Goal: Task Accomplishment & Management: Complete application form

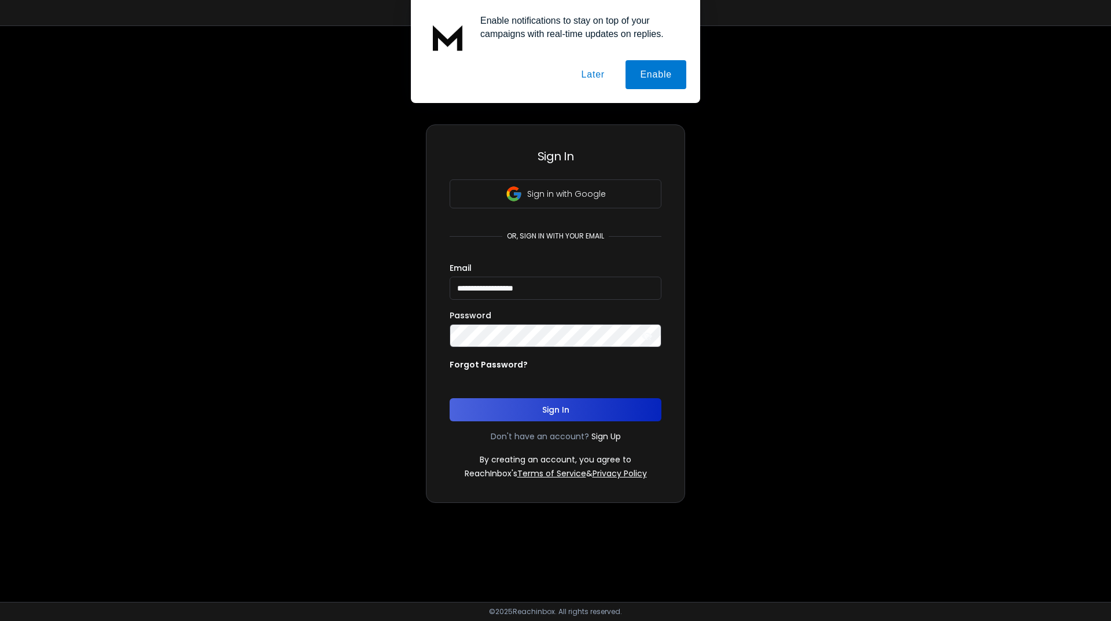
click at [561, 403] on button "Sign In" at bounding box center [556, 409] width 212 height 23
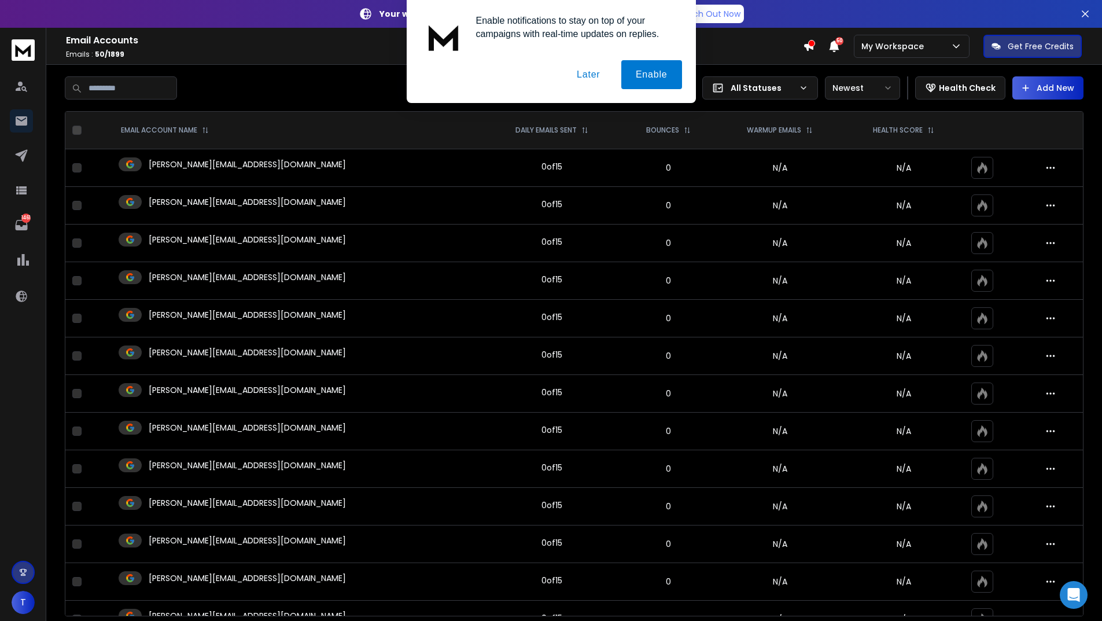
click at [583, 75] on button "Later" at bounding box center [589, 74] width 52 height 29
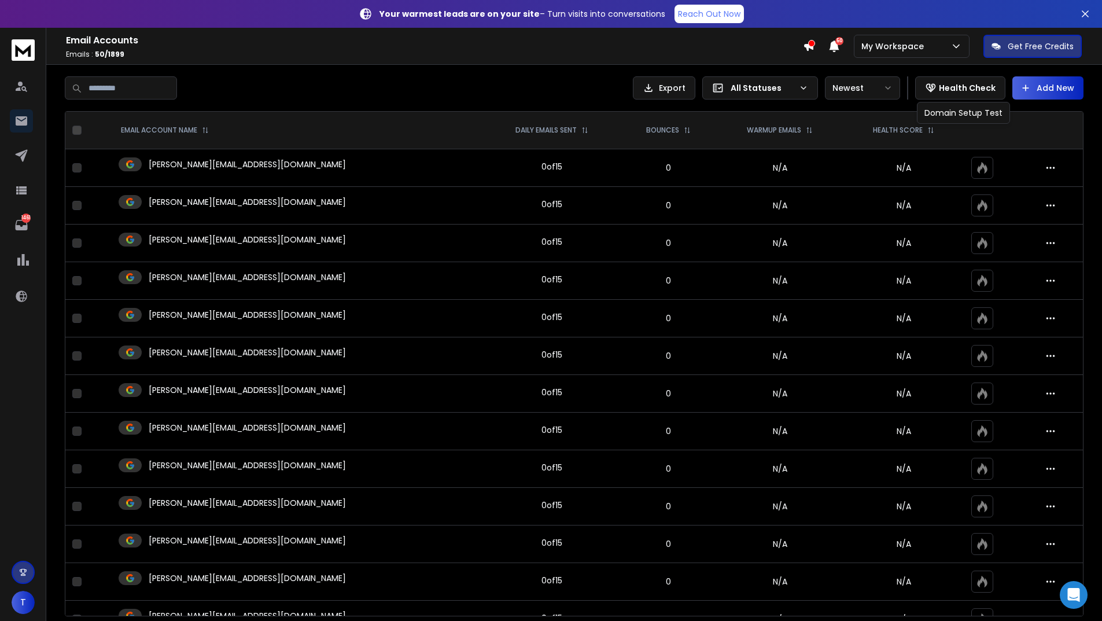
click at [1034, 87] on button "Add New" at bounding box center [1048, 87] width 71 height 23
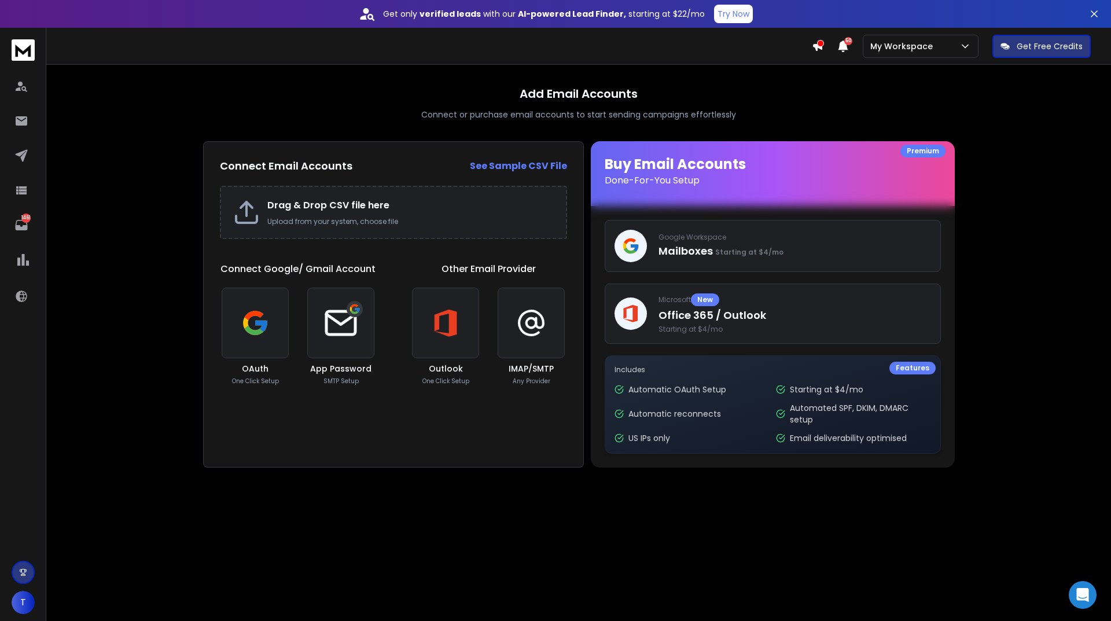
click at [234, 312] on div at bounding box center [255, 323] width 67 height 71
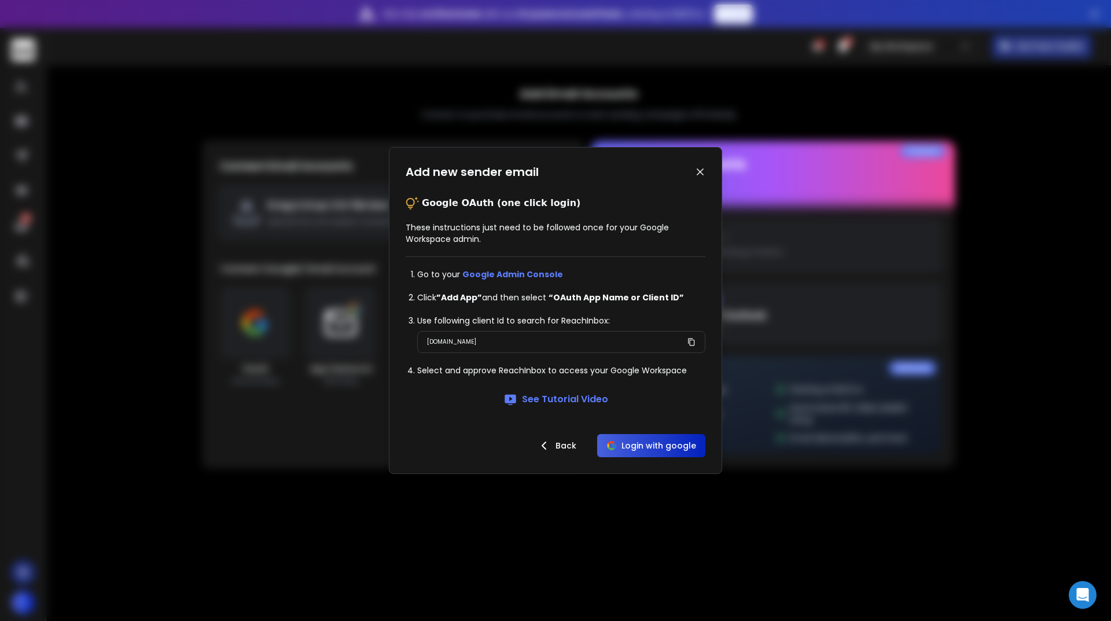
click at [635, 440] on button "Login with google" at bounding box center [651, 445] width 108 height 23
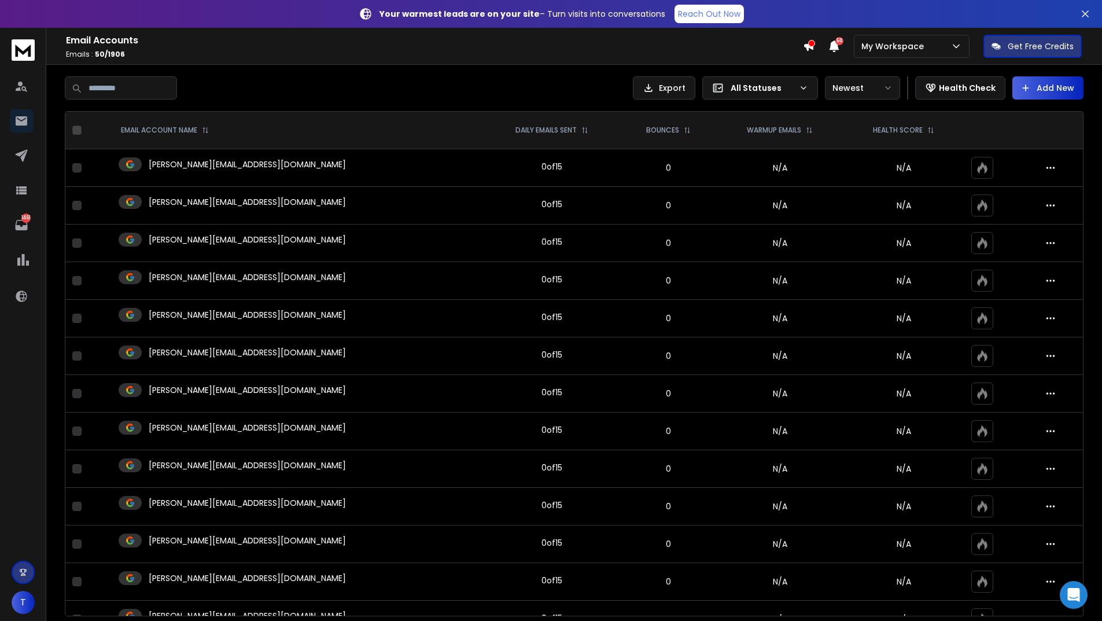
click at [1031, 92] on button "Add New" at bounding box center [1048, 87] width 71 height 23
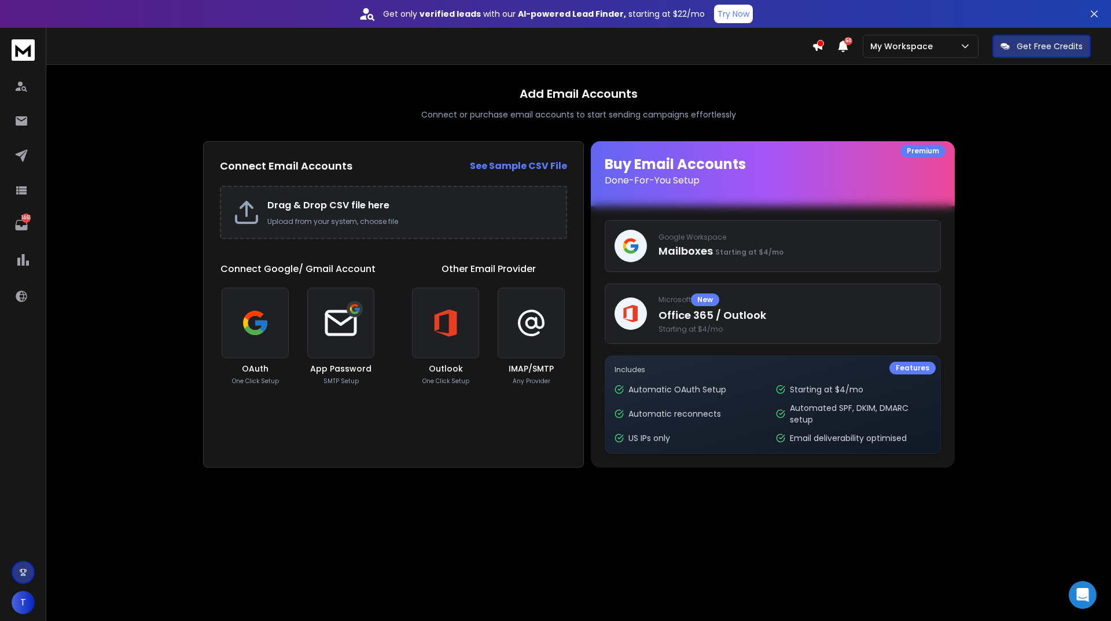
click at [250, 322] on icon at bounding box center [255, 323] width 29 height 35
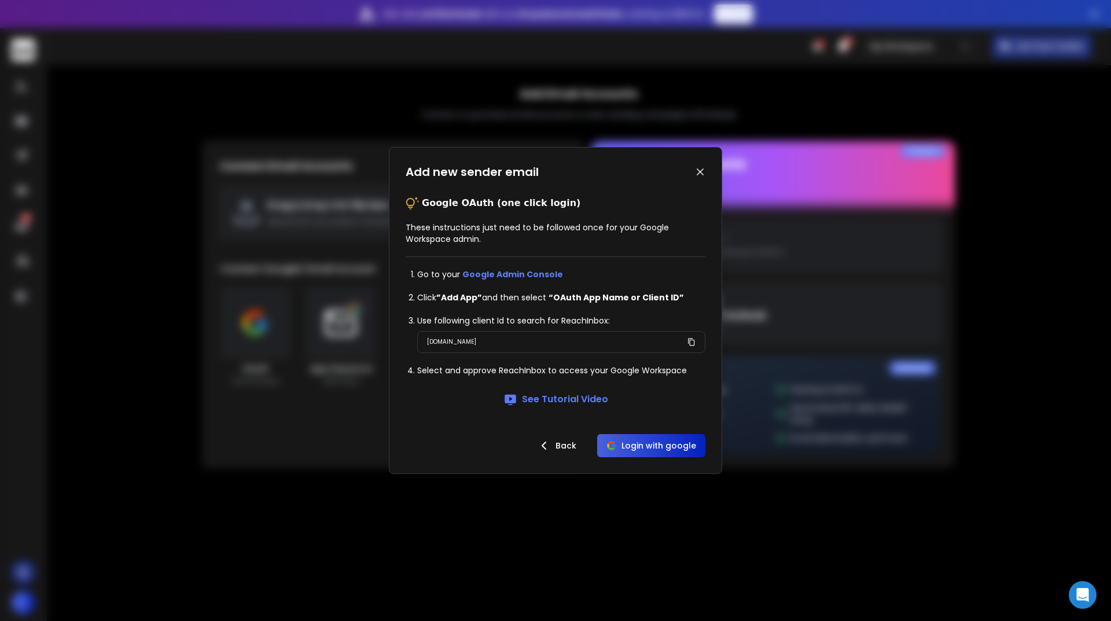
click at [624, 435] on button "Login with google" at bounding box center [651, 445] width 108 height 23
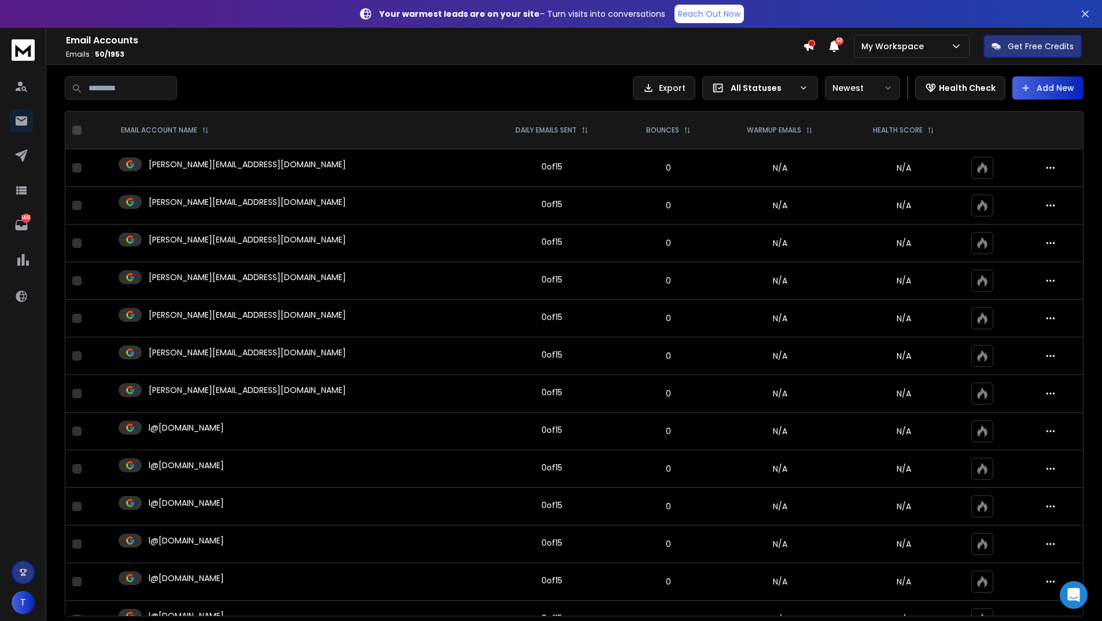
click at [1039, 90] on button "Add New" at bounding box center [1048, 87] width 71 height 23
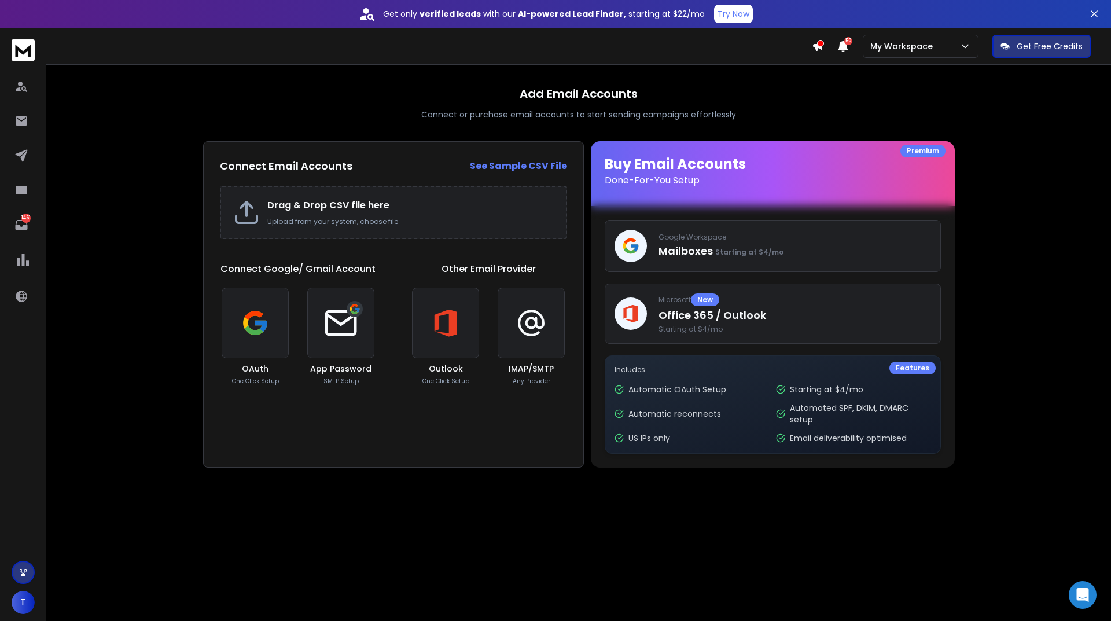
click at [266, 328] on icon at bounding box center [261, 327] width 12 height 12
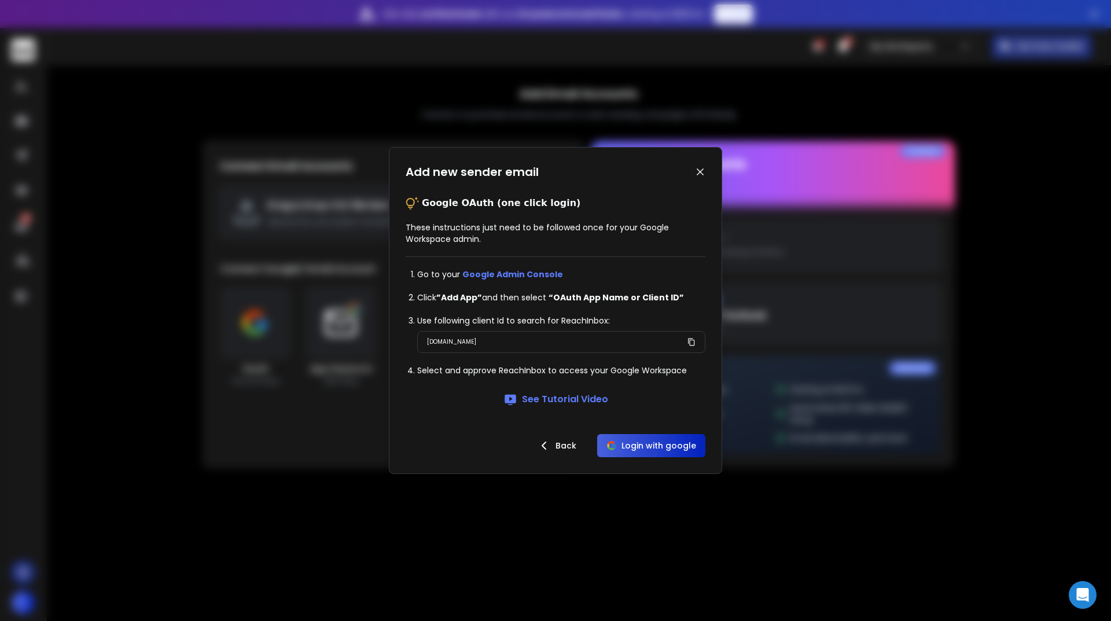
click at [633, 447] on button "Login with google" at bounding box center [651, 445] width 108 height 23
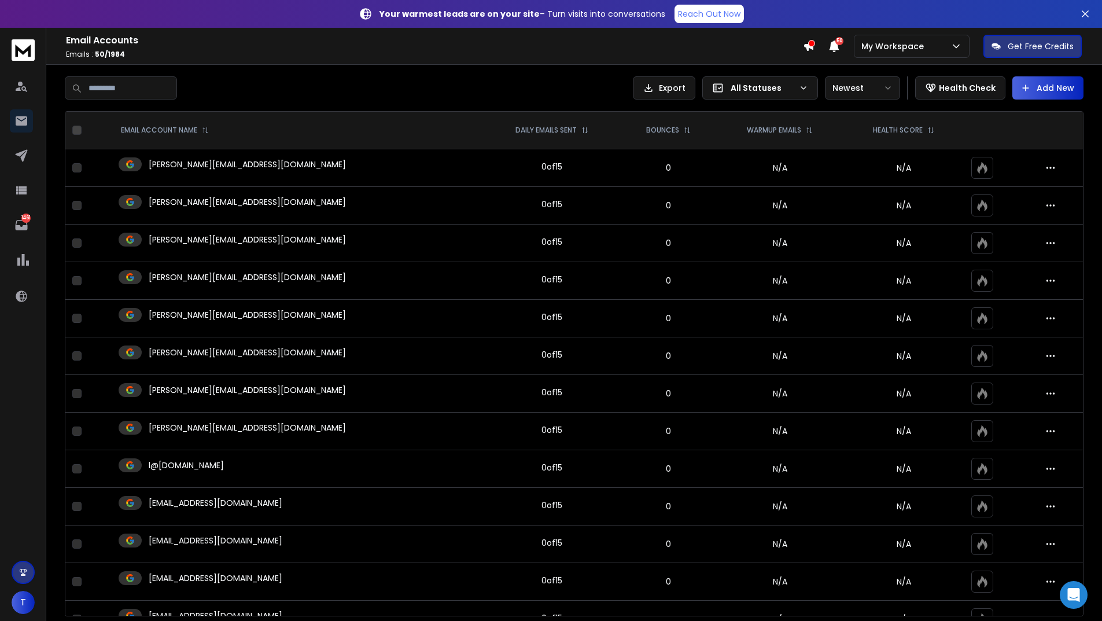
click at [1035, 94] on button "Add New" at bounding box center [1048, 87] width 71 height 23
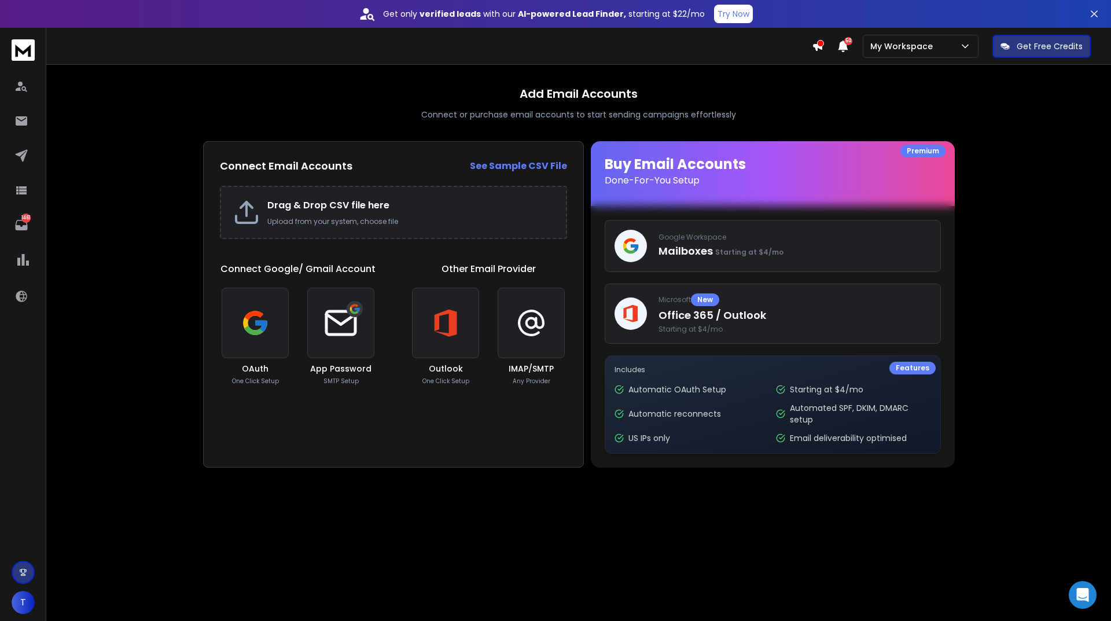
click at [255, 324] on icon at bounding box center [255, 323] width 29 height 35
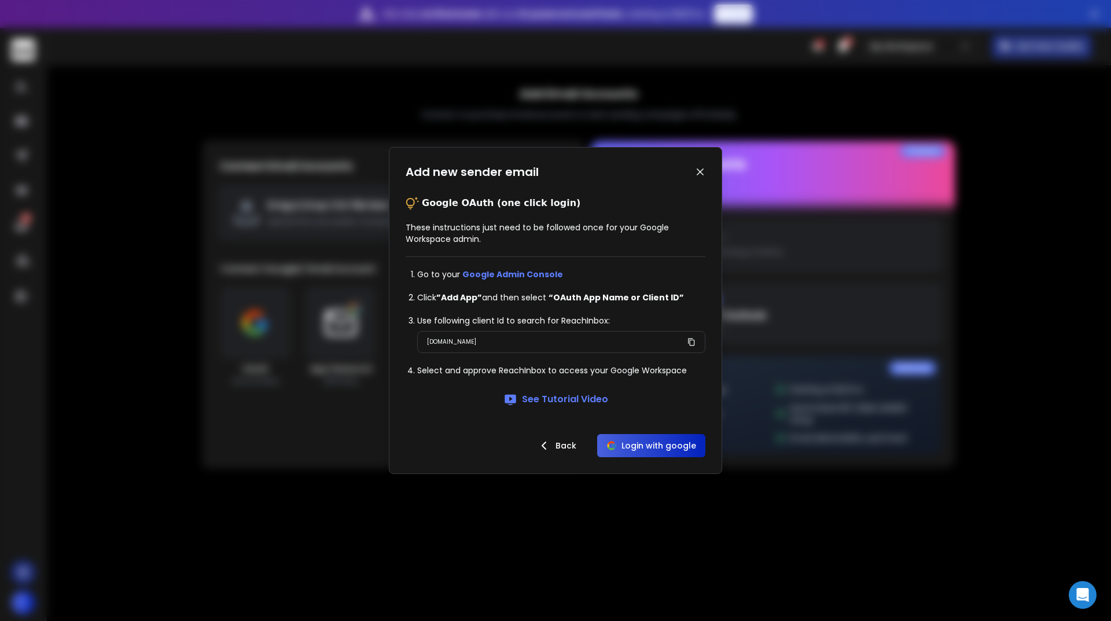
click at [625, 440] on button "Login with google" at bounding box center [651, 445] width 108 height 23
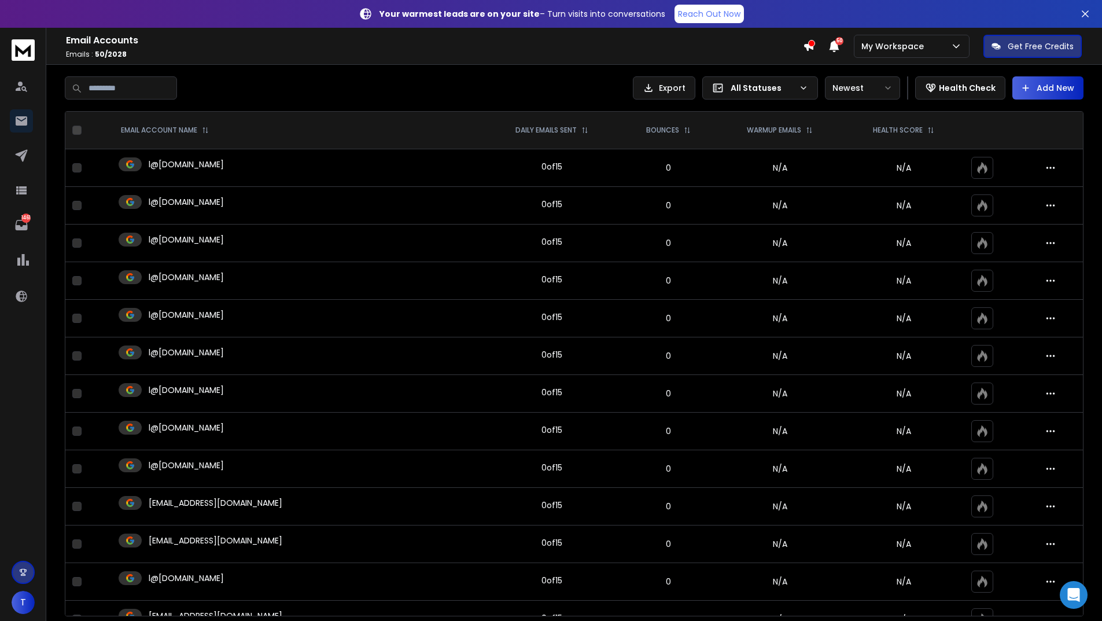
click at [1020, 94] on button "Add New" at bounding box center [1048, 87] width 71 height 23
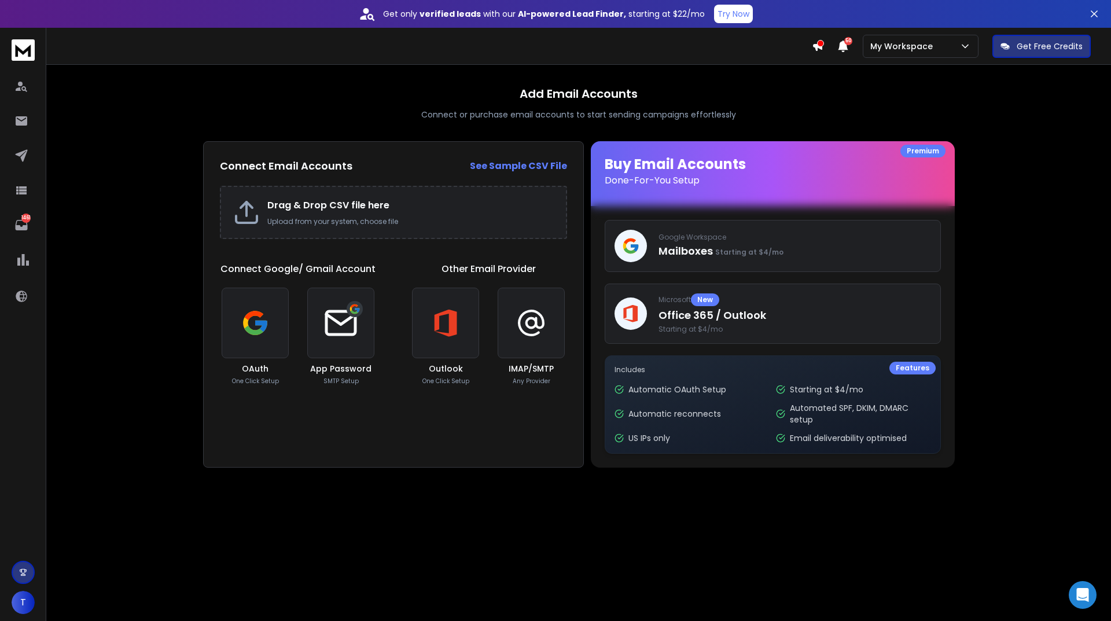
click at [286, 326] on div at bounding box center [255, 323] width 67 height 71
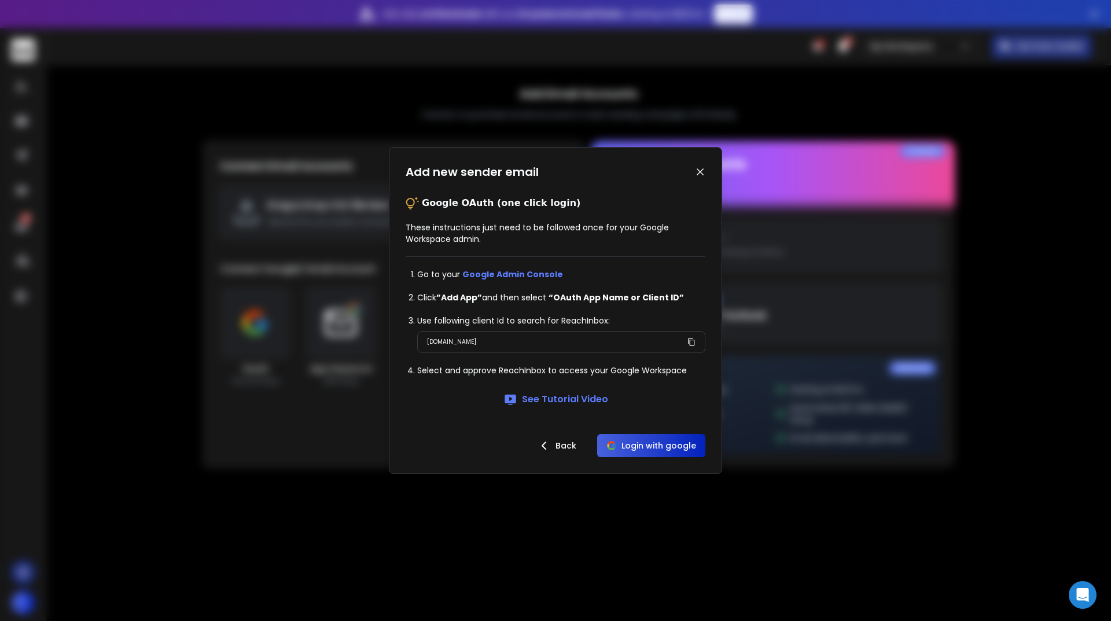
click at [618, 440] on button "Login with google" at bounding box center [651, 445] width 108 height 23
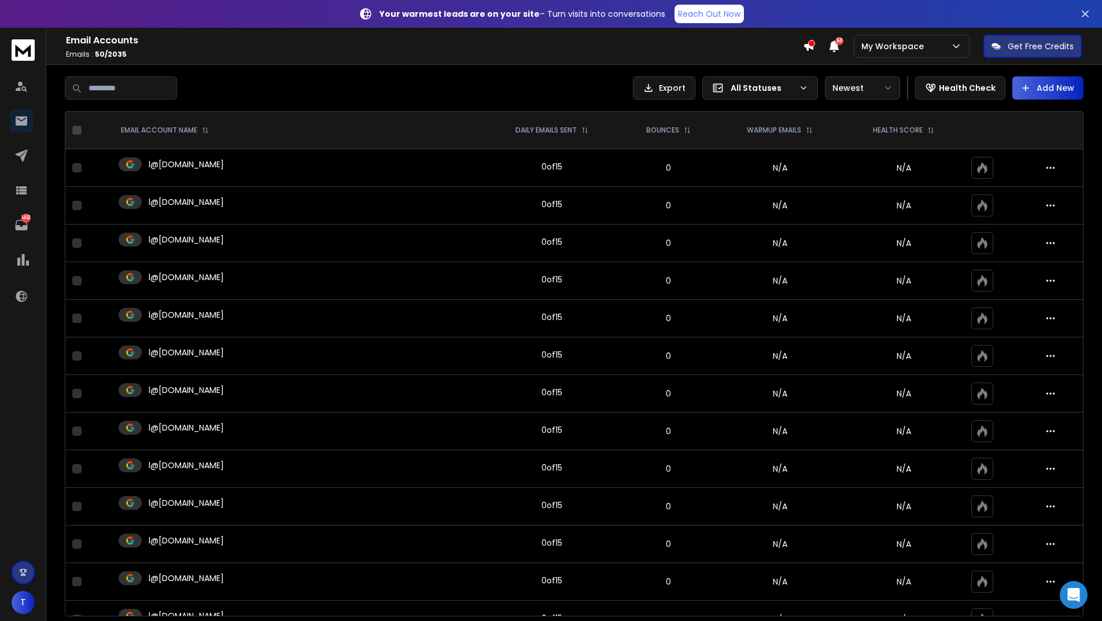
click at [1049, 88] on button "Add New" at bounding box center [1048, 87] width 71 height 23
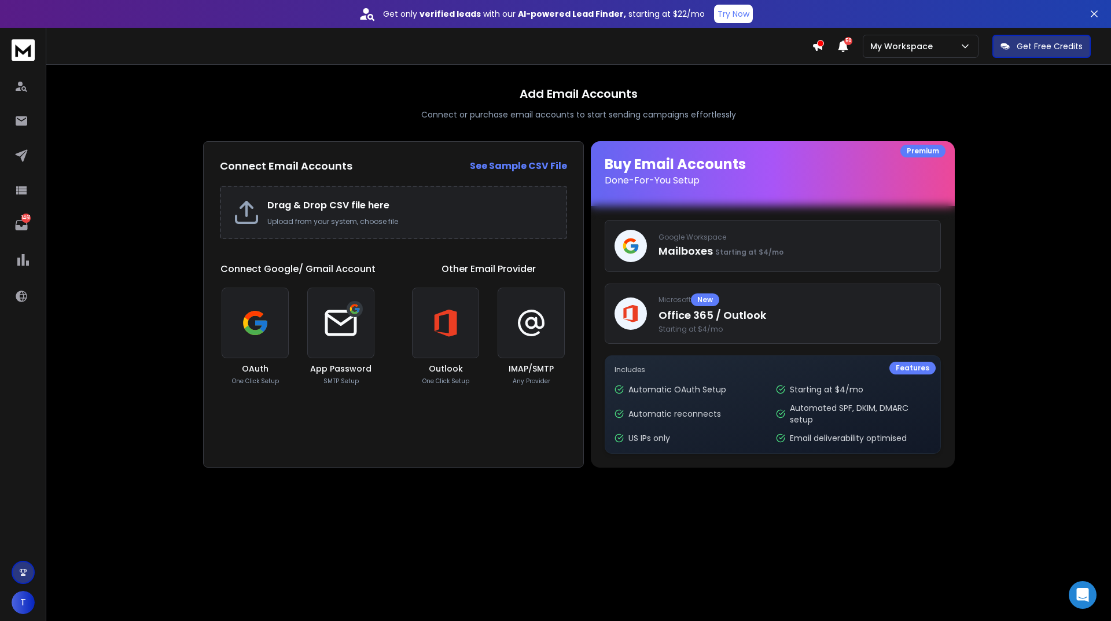
click at [267, 324] on icon at bounding box center [261, 327] width 12 height 12
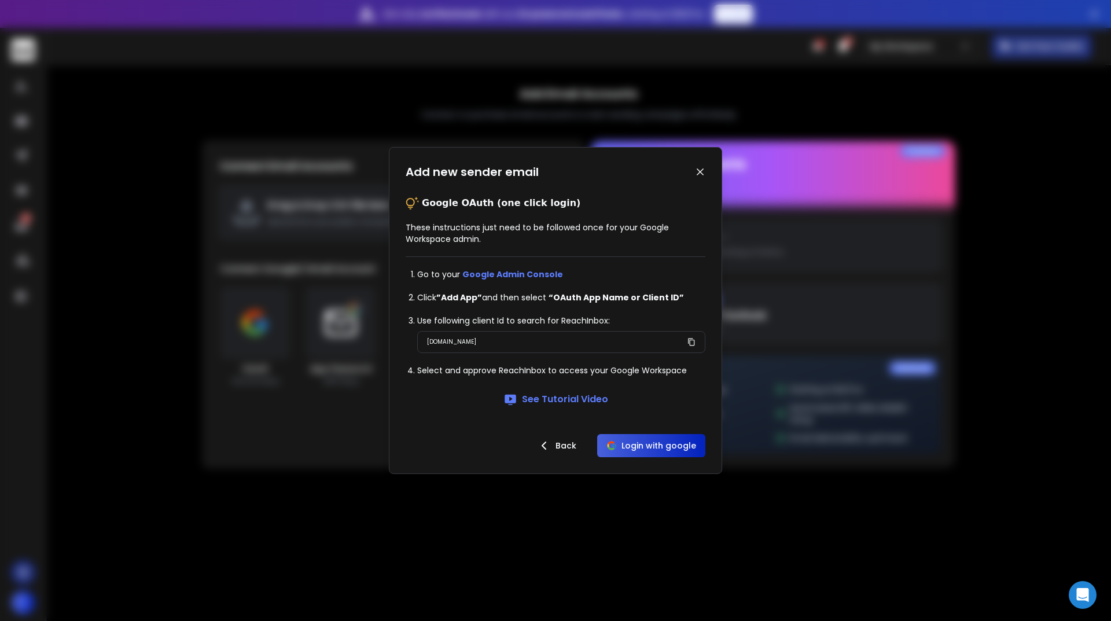
click at [641, 434] on button "Login with google" at bounding box center [651, 445] width 108 height 23
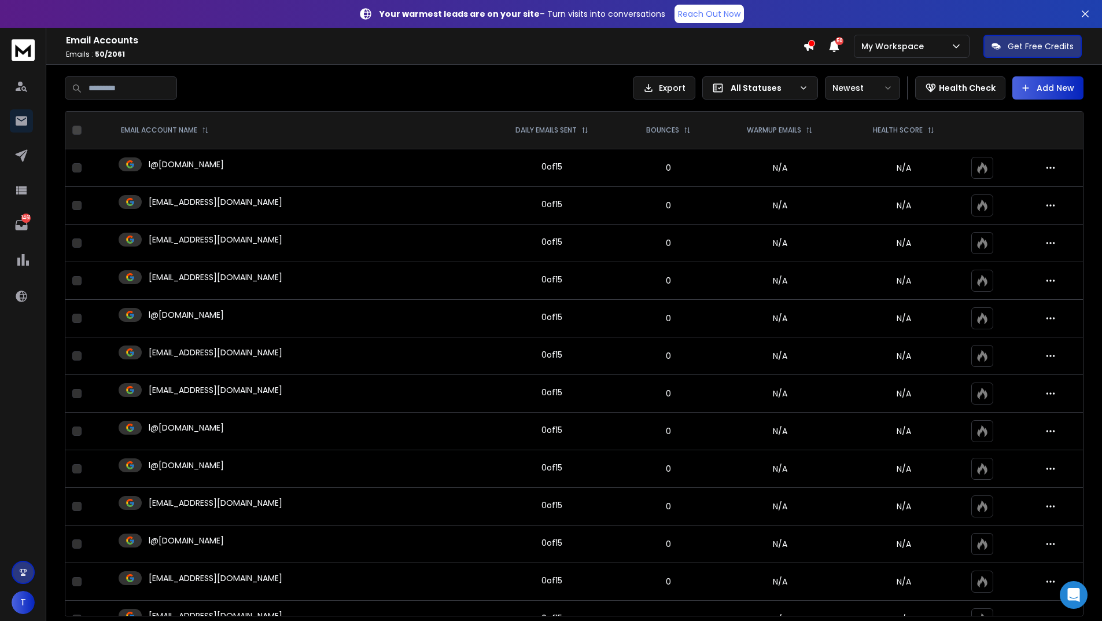
click at [1046, 72] on div "Export All Statuses Newest Health Check Add New EMAIL ACCOUNT NAME DAILY EMAILS…" at bounding box center [574, 346] width 1056 height 563
click at [1041, 76] on div "Export All Statuses Newest Health Check Add New EMAIL ACCOUNT NAME DAILY EMAILS…" at bounding box center [574, 346] width 1056 height 563
click at [1032, 80] on button "Add New" at bounding box center [1048, 87] width 71 height 23
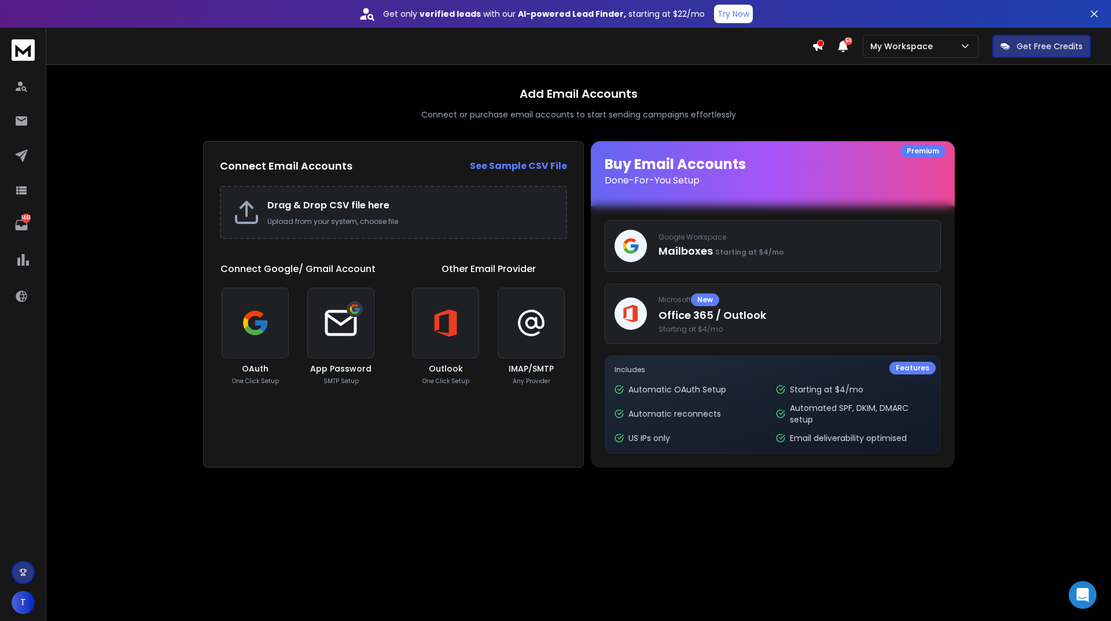
click at [229, 340] on div at bounding box center [255, 323] width 67 height 71
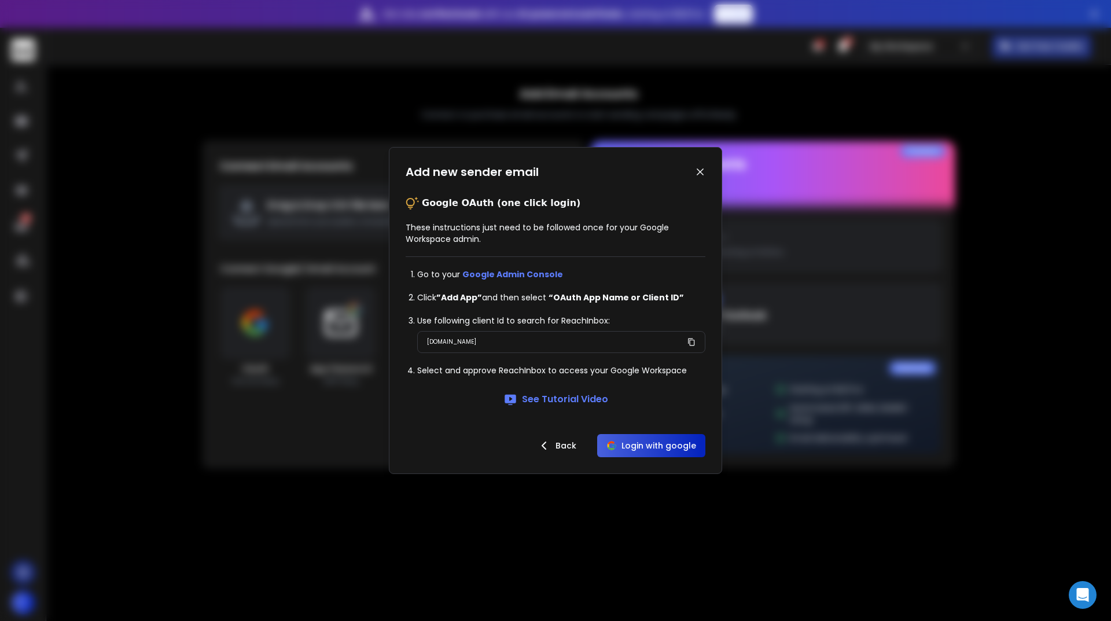
click at [626, 447] on button "Login with google" at bounding box center [651, 445] width 108 height 23
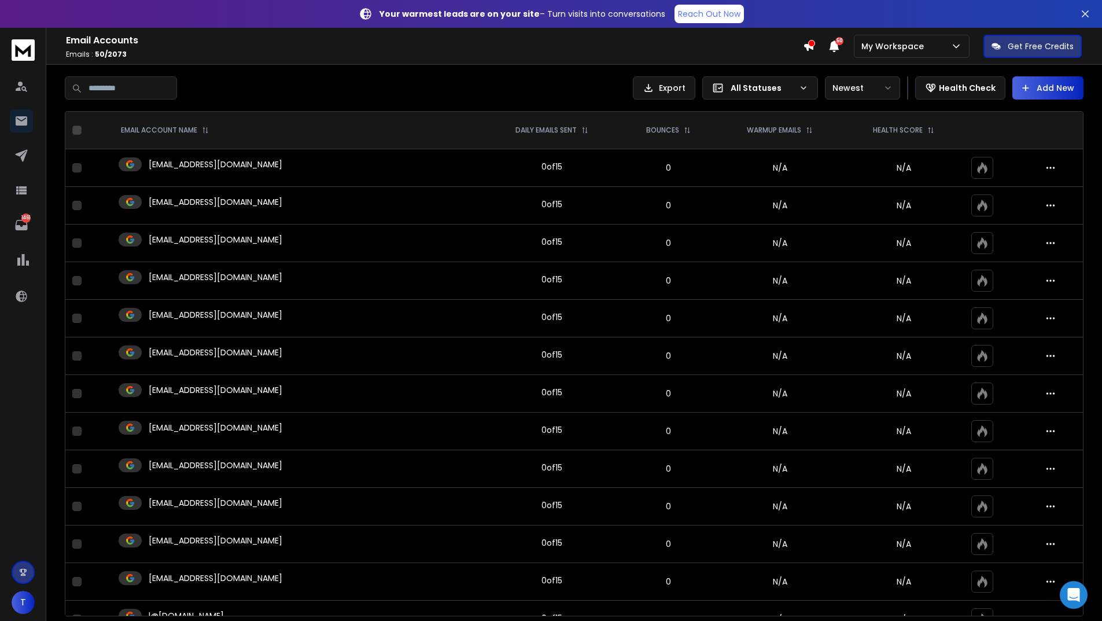
click at [1029, 93] on button "Add New" at bounding box center [1048, 87] width 71 height 23
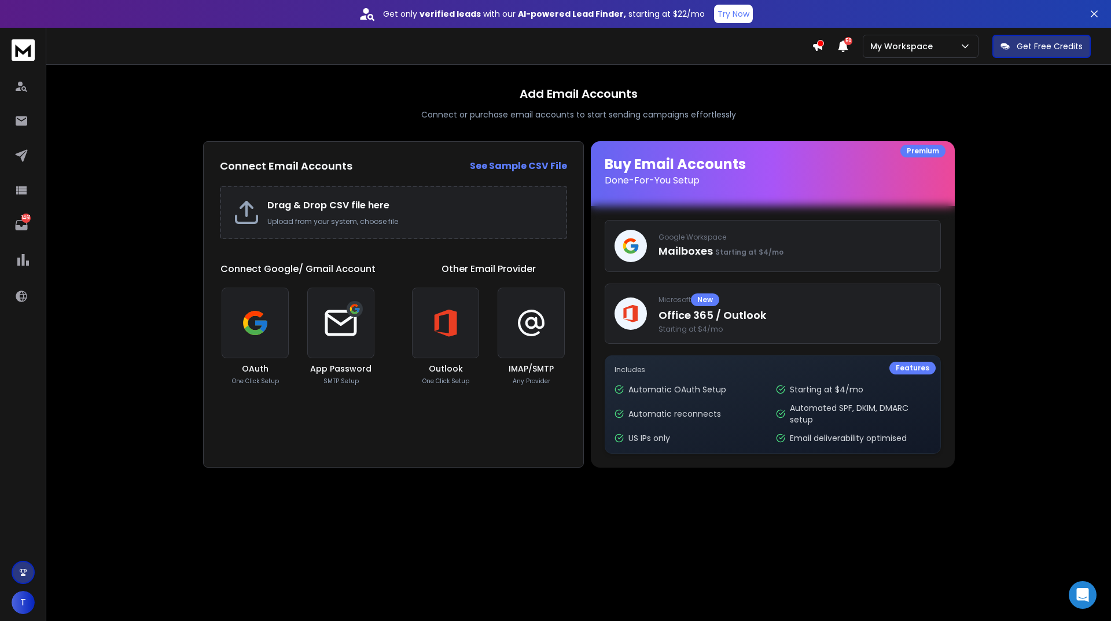
click at [270, 330] on icon at bounding box center [255, 323] width 29 height 35
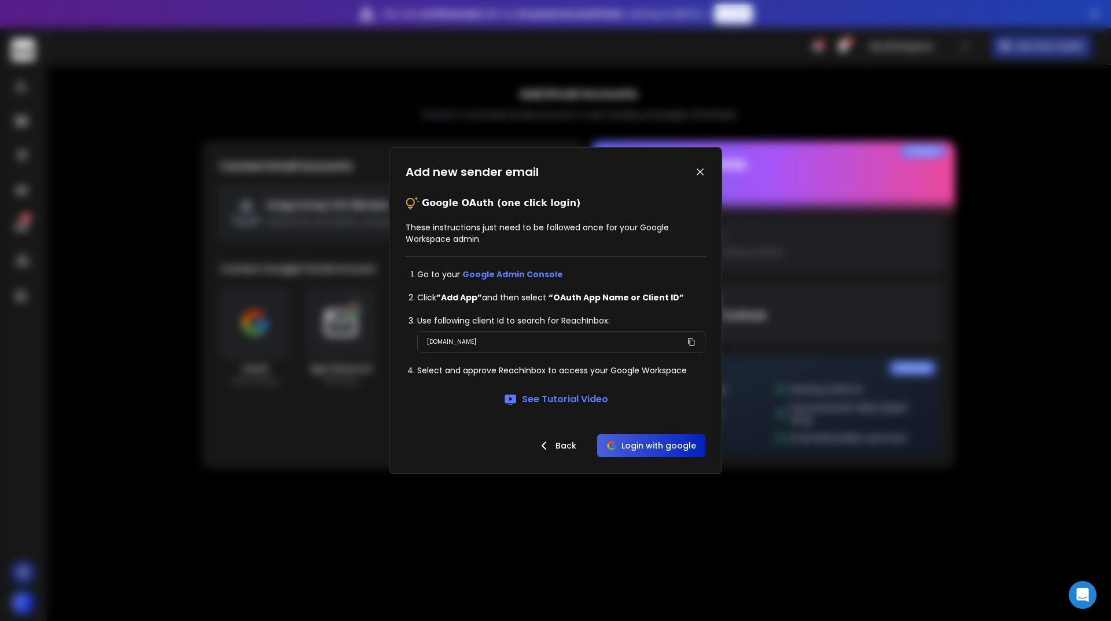
click at [641, 442] on button "Login with google" at bounding box center [651, 445] width 108 height 23
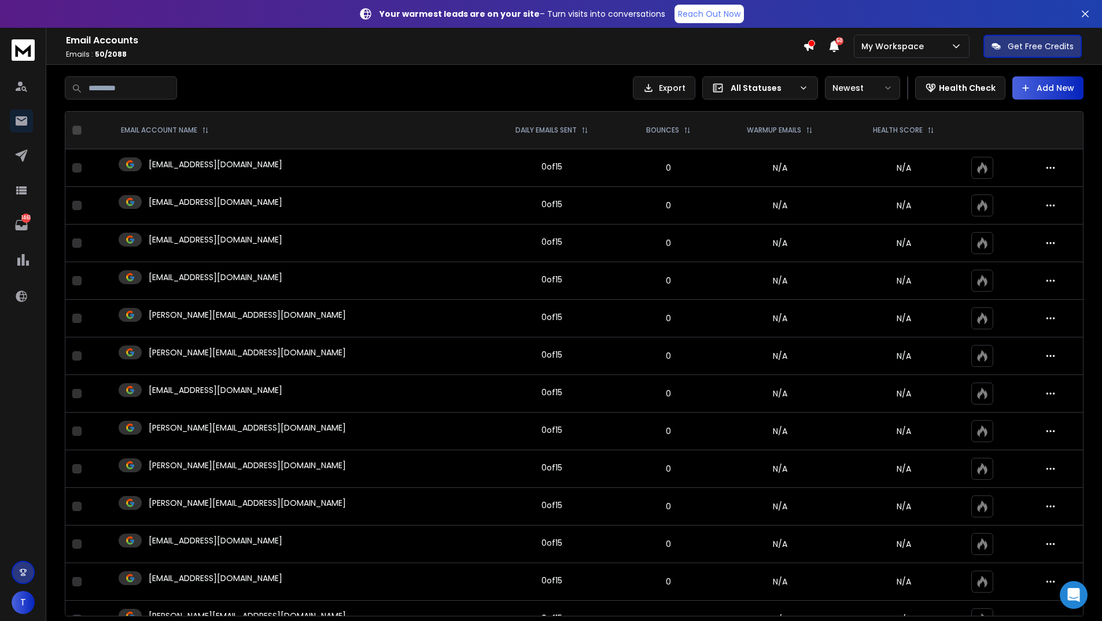
click at [1039, 90] on button "Add New" at bounding box center [1048, 87] width 71 height 23
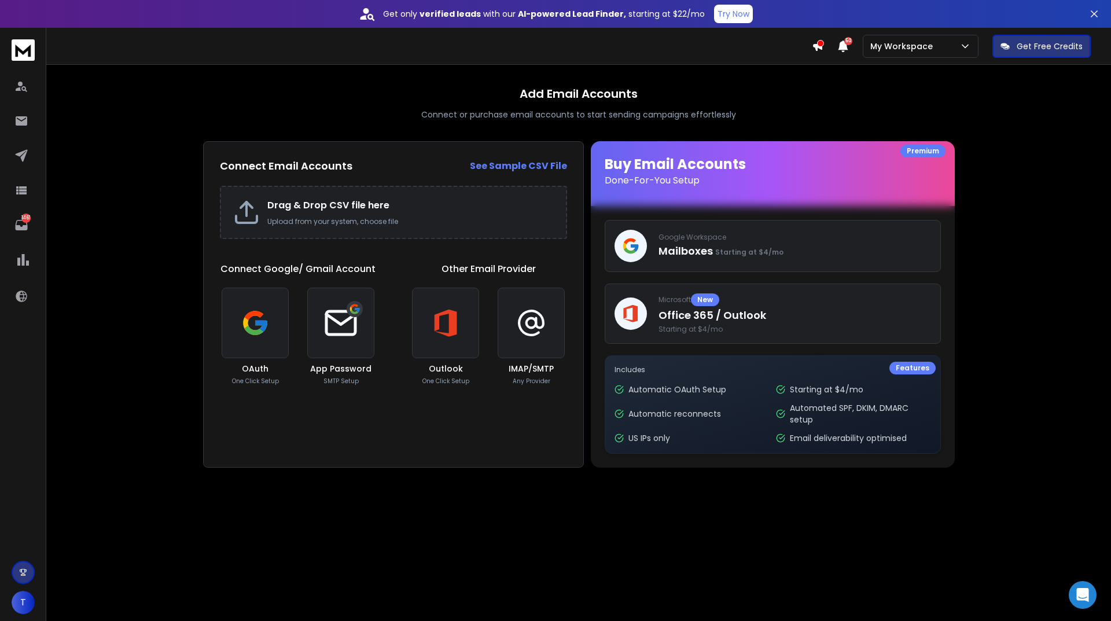
click at [244, 340] on icon at bounding box center [255, 323] width 29 height 35
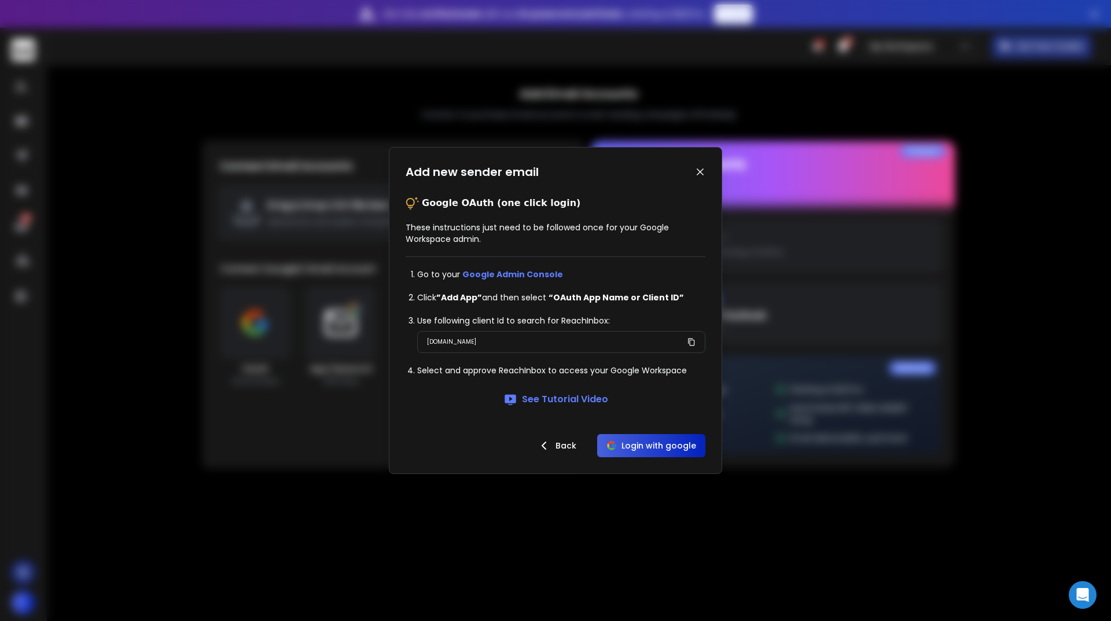
click at [681, 451] on button "Login with google" at bounding box center [651, 445] width 108 height 23
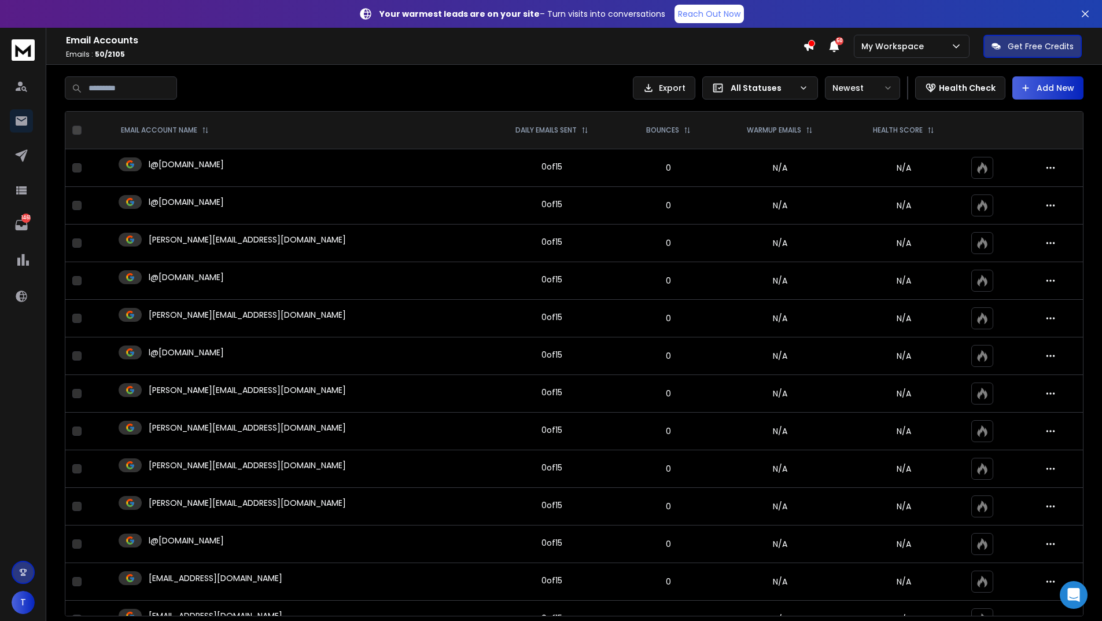
click at [1036, 82] on button "Add New" at bounding box center [1048, 87] width 71 height 23
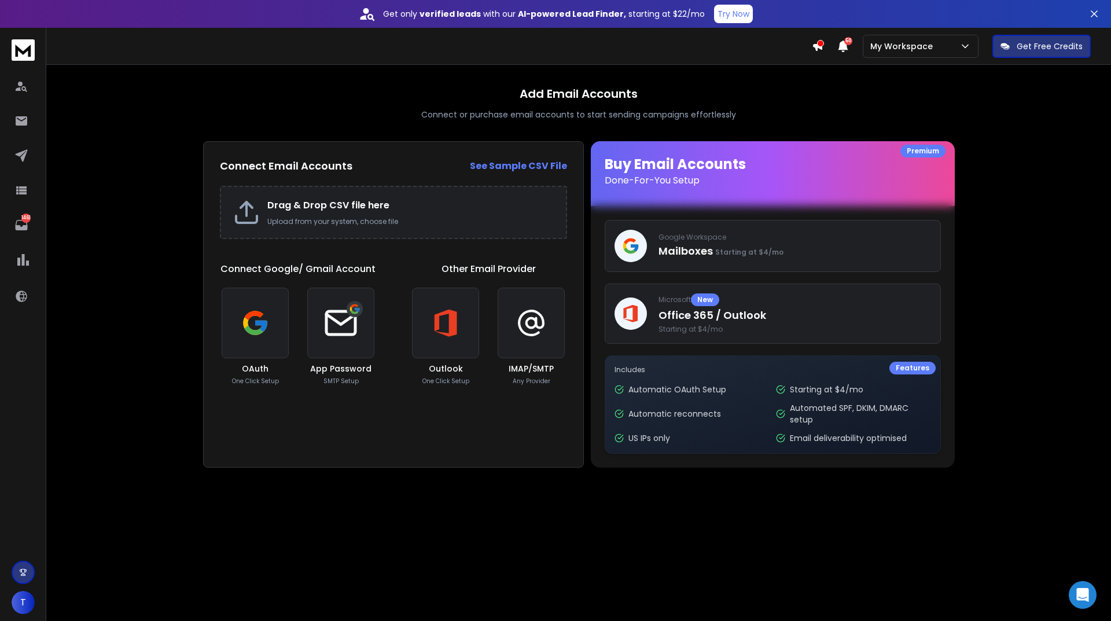
click at [168, 318] on div "Connect Email Accounts See Sample CSV File Drag & Drop CSV file here Upload fro…" at bounding box center [579, 304] width 826 height 326
click at [251, 330] on icon at bounding box center [254, 330] width 19 height 10
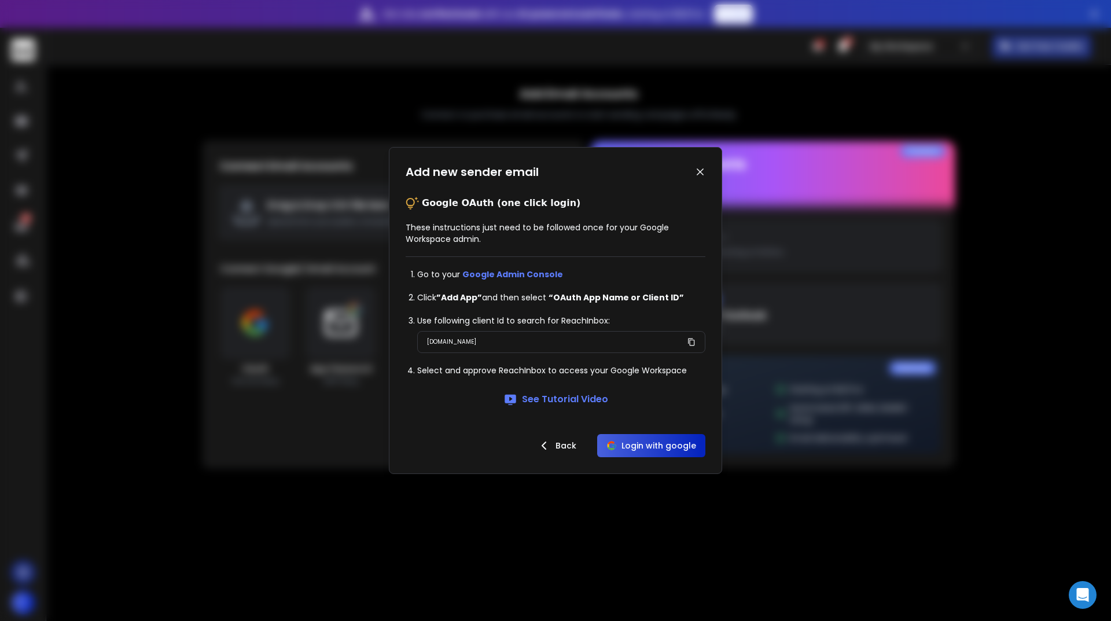
click at [640, 447] on button "Login with google" at bounding box center [651, 445] width 108 height 23
